Goal: Navigation & Orientation: Find specific page/section

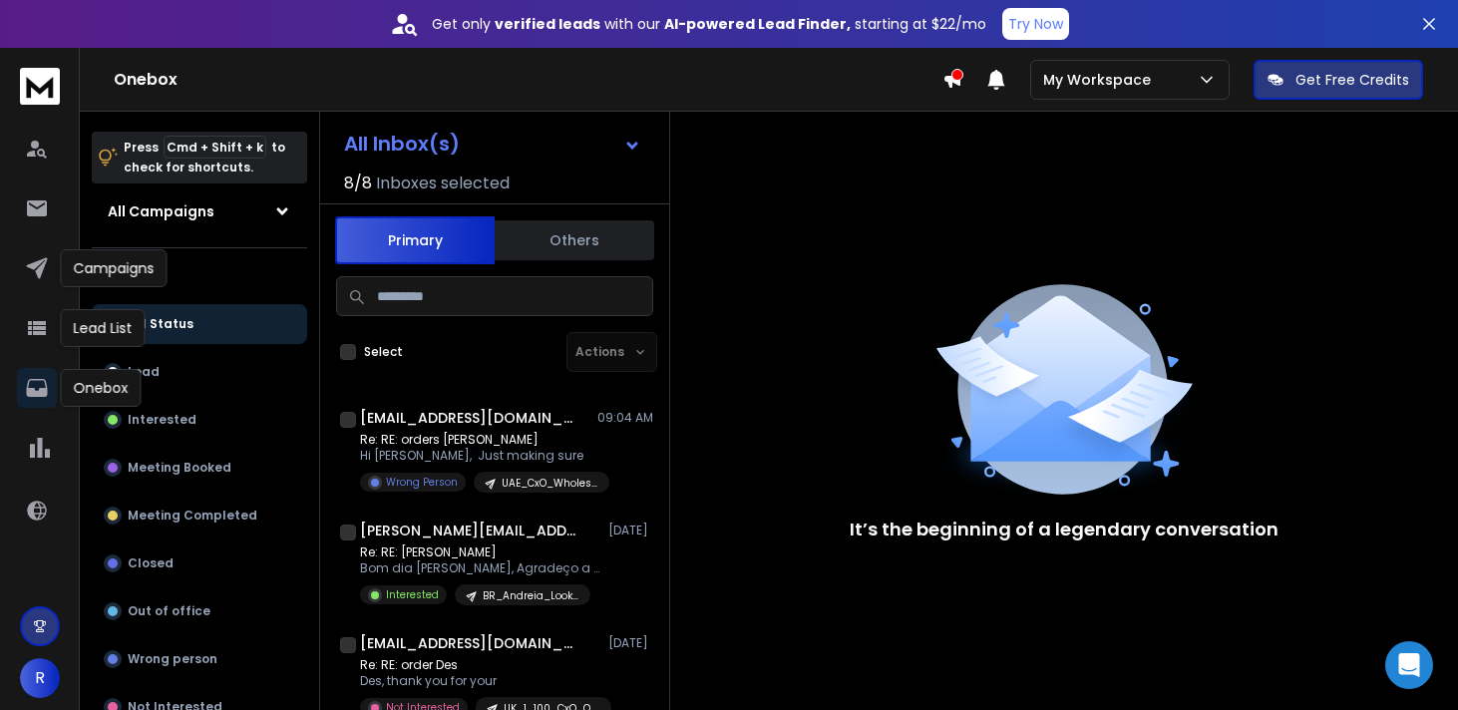
click at [44, 411] on div at bounding box center [40, 392] width 46 height 48
click at [37, 386] on icon at bounding box center [37, 388] width 24 height 24
click at [42, 279] on icon at bounding box center [37, 268] width 24 height 24
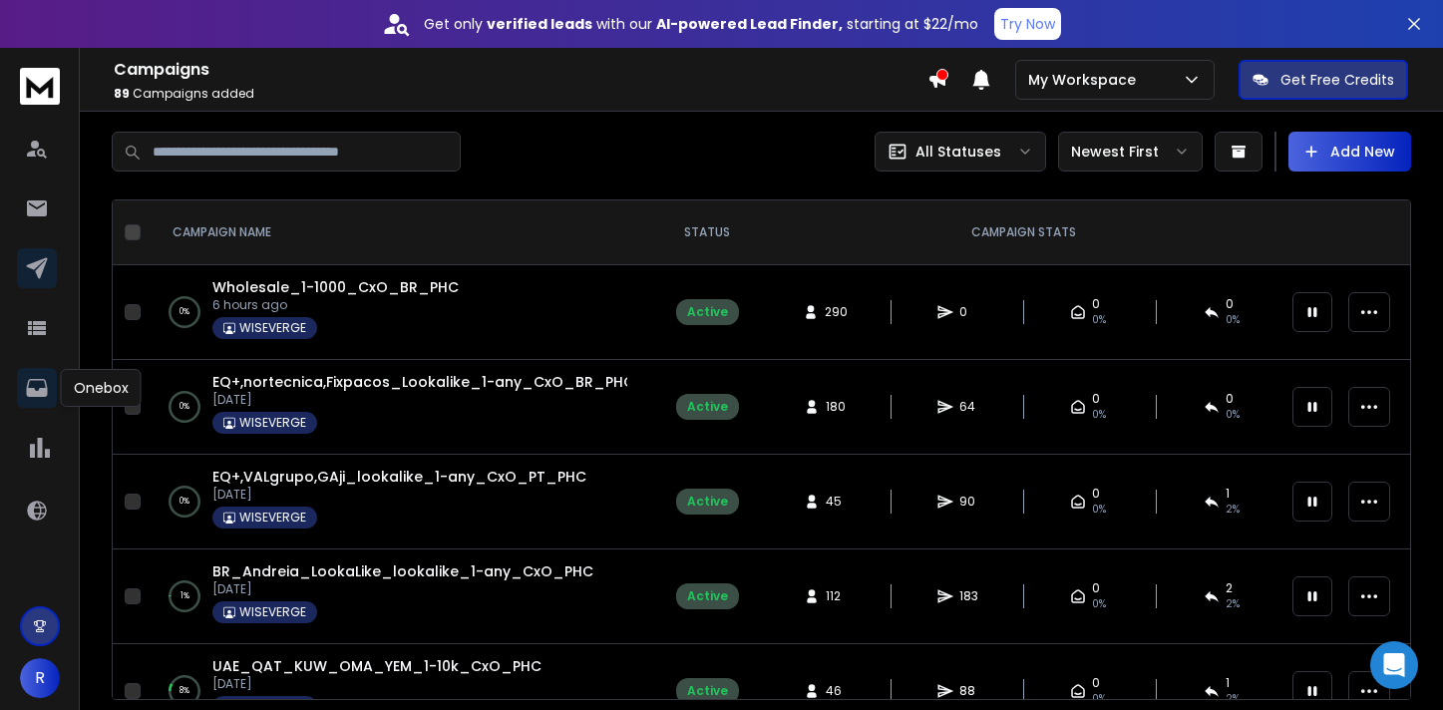
click at [41, 401] on link at bounding box center [37, 388] width 40 height 40
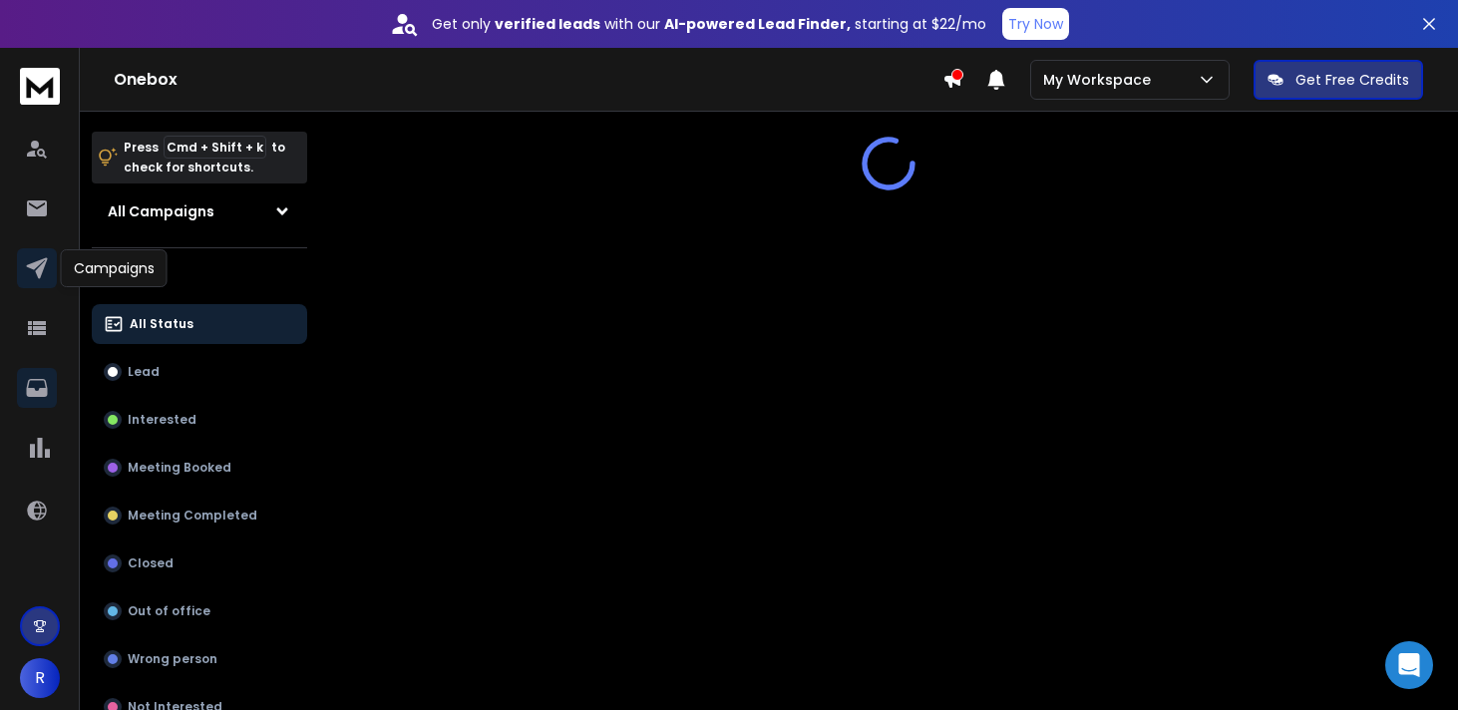
click at [49, 252] on link at bounding box center [37, 268] width 40 height 40
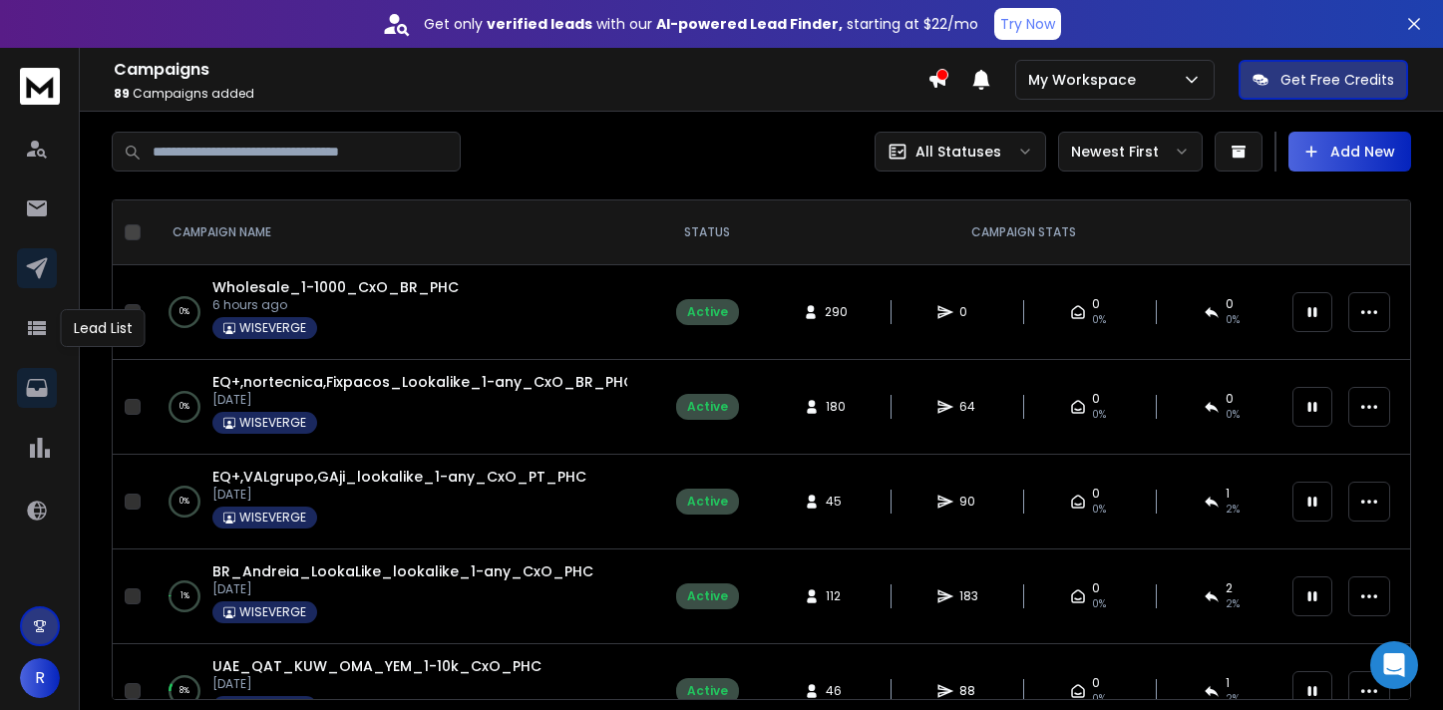
click at [36, 392] on icon at bounding box center [36, 388] width 21 height 18
